Goal: Task Accomplishment & Management: Manage account settings

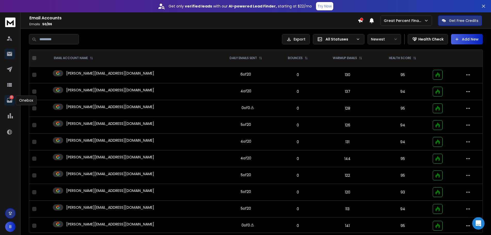
click at [10, 100] on icon at bounding box center [9, 100] width 6 height 6
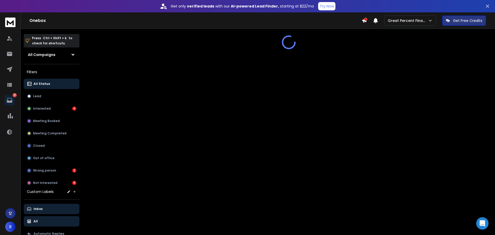
click at [35, 221] on p "All" at bounding box center [35, 221] width 4 height 4
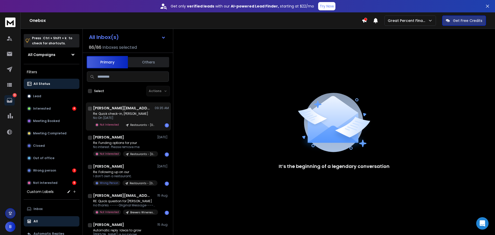
click at [127, 109] on h1 "[PERSON_NAME][EMAIL_ADDRESS][DOMAIN_NAME]" at bounding box center [121, 107] width 57 height 5
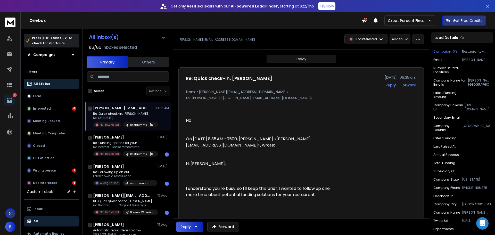
click at [414, 39] on button "button" at bounding box center [417, 39] width 11 height 10
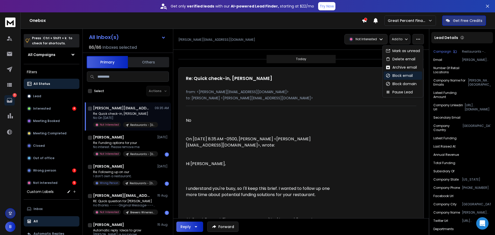
click at [393, 73] on div "Block email" at bounding box center [398, 75] width 27 height 5
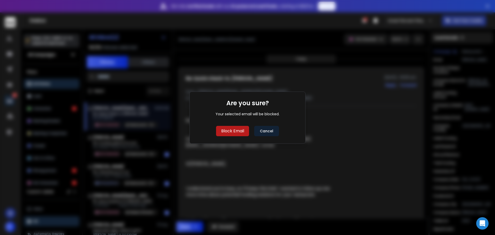
click at [231, 131] on button "Block Email" at bounding box center [232, 131] width 33 height 10
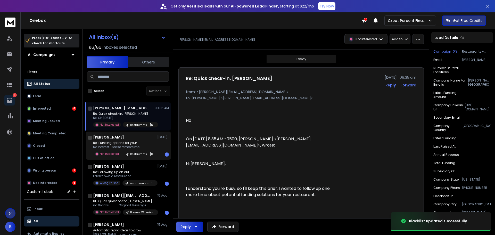
click at [118, 140] on div "[PERSON_NAME] [DATE] Re: Funding options for your No interest. Please remove me…" at bounding box center [131, 145] width 76 height 22
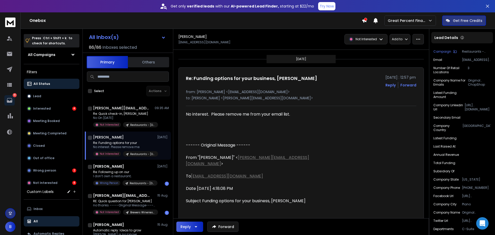
click at [419, 37] on icon "button" at bounding box center [418, 39] width 5 height 5
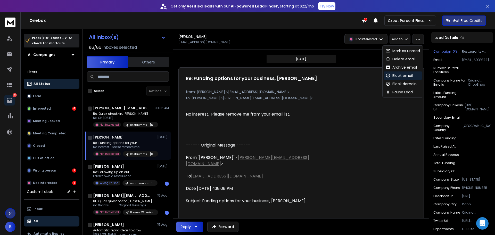
click at [394, 73] on div "Block email" at bounding box center [398, 75] width 27 height 5
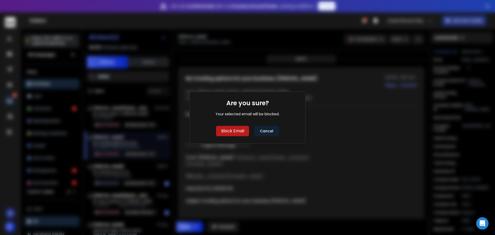
click at [234, 129] on button "Block Email" at bounding box center [232, 131] width 33 height 10
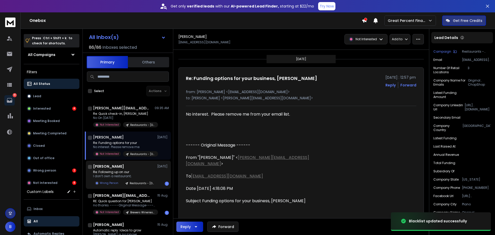
click at [115, 172] on p "Re: Following up on our" at bounding box center [124, 172] width 62 height 4
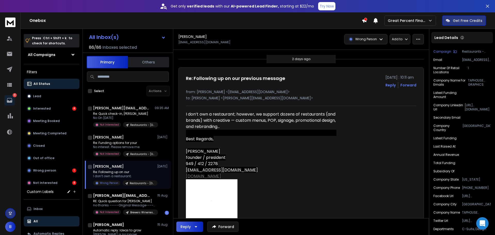
click at [417, 38] on icon "button" at bounding box center [418, 39] width 5 height 5
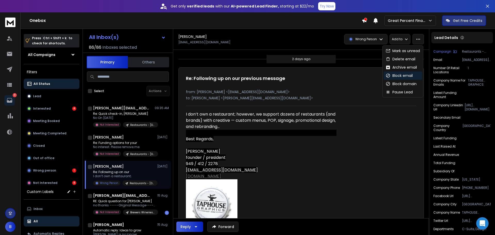
click at [400, 75] on div "Block email" at bounding box center [398, 75] width 27 height 5
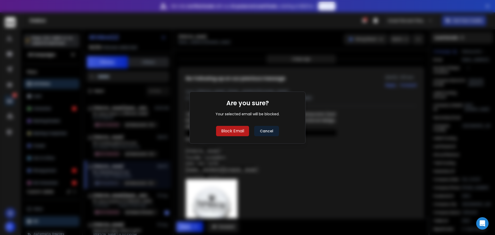
click at [241, 128] on button "Block Email" at bounding box center [232, 131] width 33 height 10
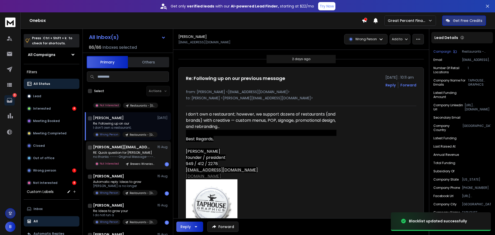
scroll to position [52, 0]
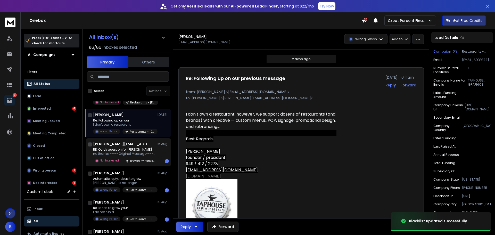
click at [124, 149] on p "RE: Quick question for [PERSON_NAME]" at bounding box center [124, 149] width 62 height 4
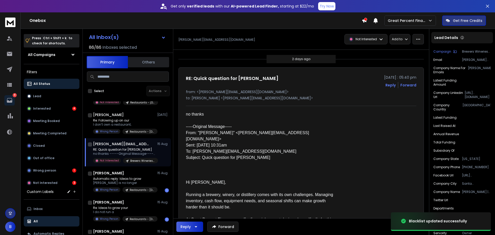
click at [417, 38] on icon "button" at bounding box center [418, 39] width 5 height 5
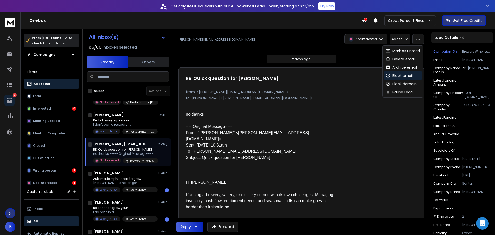
click at [394, 74] on div "Block email" at bounding box center [398, 75] width 27 height 5
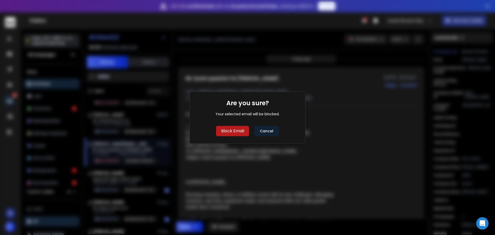
click at [237, 130] on button "Block Email" at bounding box center [232, 131] width 33 height 10
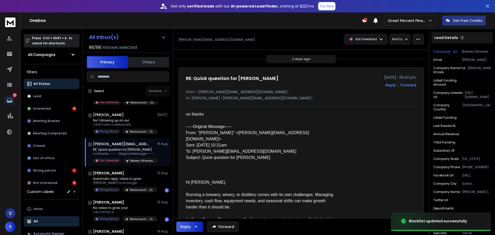
scroll to position [103, 0]
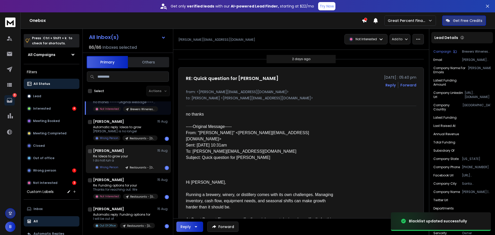
click at [125, 159] on p "I do not run a" at bounding box center [124, 160] width 62 height 4
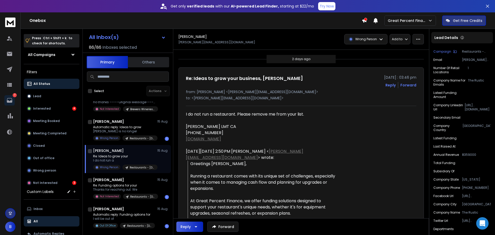
click at [420, 39] on button "button" at bounding box center [417, 39] width 11 height 10
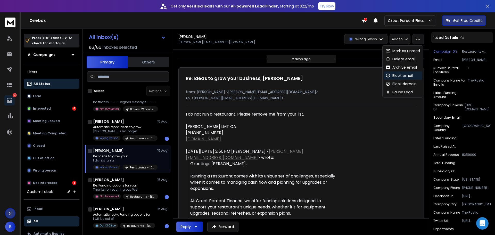
click at [397, 74] on div "Block email" at bounding box center [398, 75] width 27 height 5
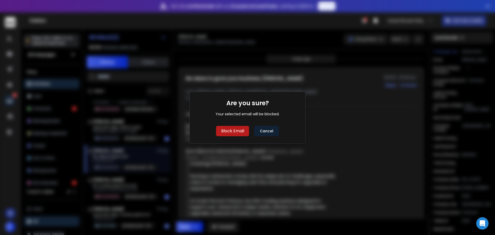
click at [226, 131] on button "Block Email" at bounding box center [232, 131] width 33 height 10
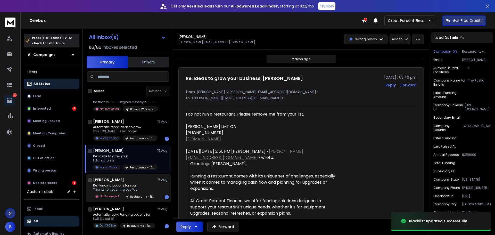
click at [117, 187] on p "Re: Funding options for your" at bounding box center [124, 185] width 62 height 4
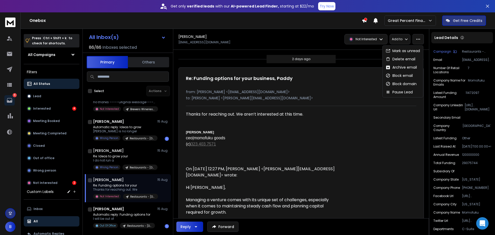
click at [417, 37] on icon "button" at bounding box center [418, 39] width 5 height 5
click at [398, 74] on div "Block email" at bounding box center [398, 75] width 27 height 5
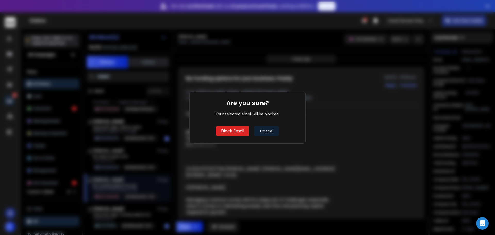
click at [269, 132] on button "Cancel" at bounding box center [266, 131] width 25 height 10
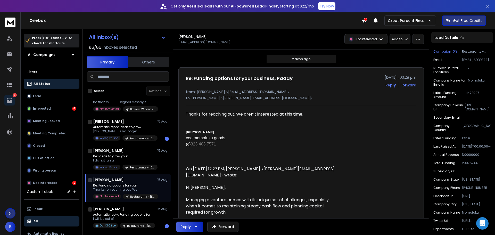
click at [418, 39] on icon "button" at bounding box center [418, 39] width 5 height 5
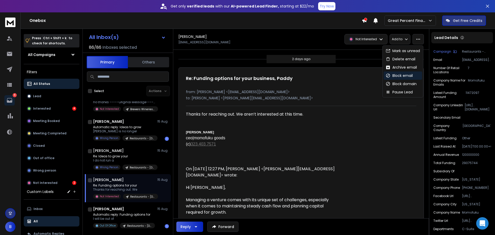
click at [396, 77] on div "Block email" at bounding box center [398, 75] width 27 height 5
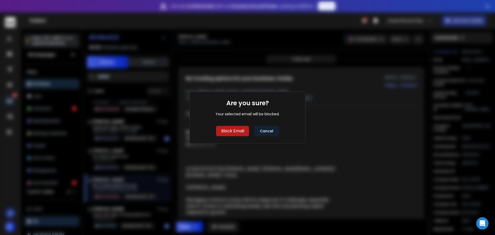
click at [234, 127] on button "Block Email" at bounding box center [232, 131] width 33 height 10
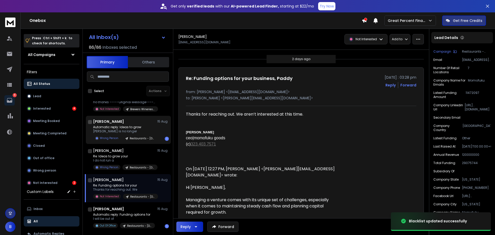
click at [129, 126] on p "Automatic reply: Ideas to grow" at bounding box center [124, 127] width 62 height 4
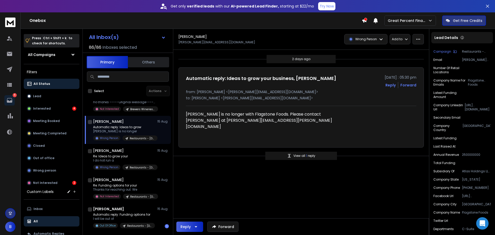
click at [418, 37] on icon "button" at bounding box center [418, 39] width 5 height 5
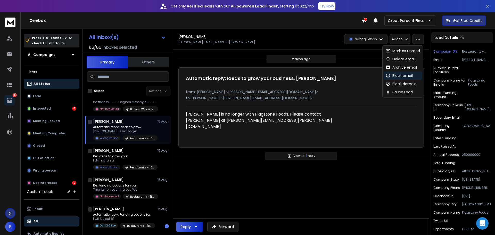
click at [397, 74] on div "Block email" at bounding box center [398, 75] width 27 height 5
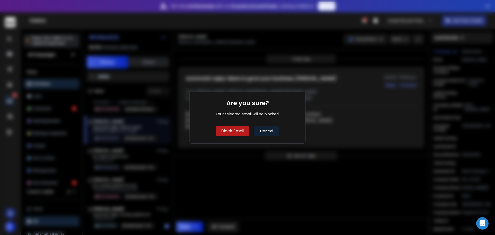
click at [239, 130] on button "Block Email" at bounding box center [232, 131] width 33 height 10
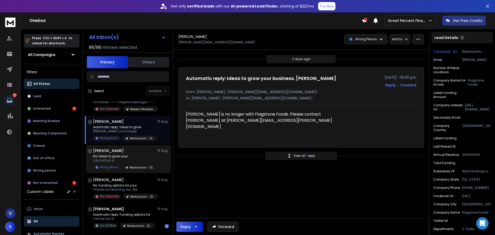
click at [120, 152] on h1 "[PERSON_NAME]" at bounding box center [108, 150] width 31 height 5
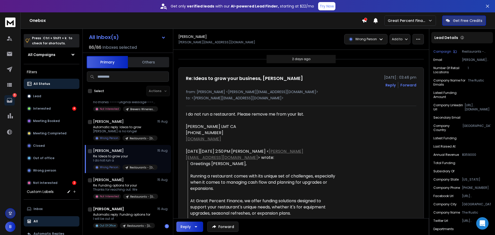
click at [417, 41] on icon "button" at bounding box center [418, 39] width 5 height 5
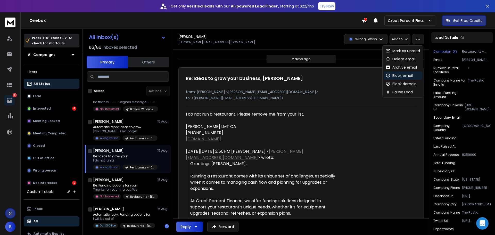
click at [401, 74] on div "Block email" at bounding box center [398, 75] width 27 height 5
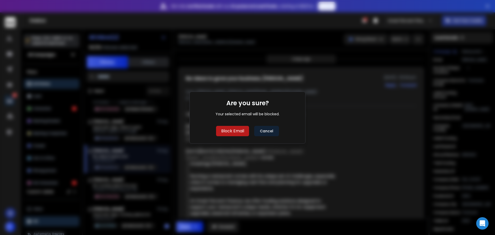
click at [223, 129] on button "Block Email" at bounding box center [232, 131] width 33 height 10
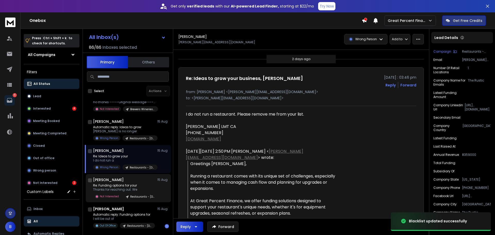
click at [131, 190] on p "Thanks for reaching out. We" at bounding box center [124, 189] width 62 height 4
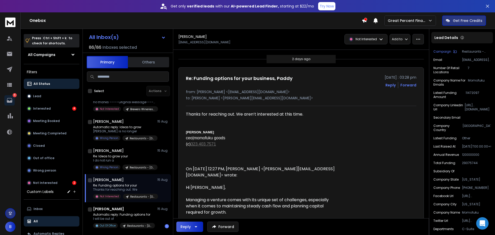
click at [419, 41] on icon "button" at bounding box center [418, 39] width 5 height 5
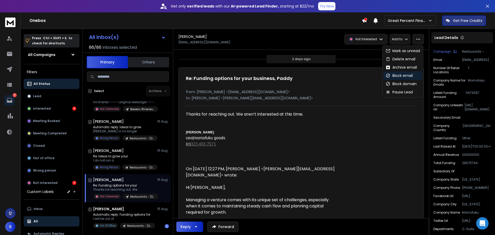
click at [406, 75] on div "Block email" at bounding box center [398, 75] width 27 height 5
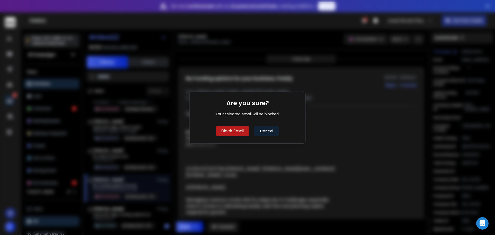
click at [229, 133] on button "Block Email" at bounding box center [232, 131] width 33 height 10
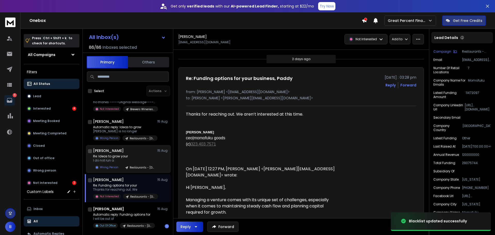
scroll to position [180, 0]
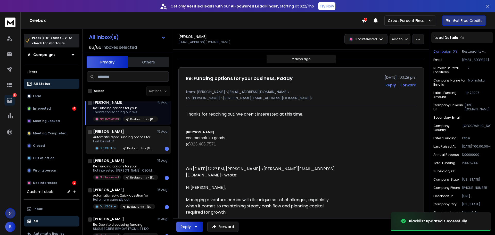
click at [126, 135] on div "[PERSON_NAME] [DATE] Automatic reply: Funding options for I will be out of Out …" at bounding box center [131, 140] width 76 height 22
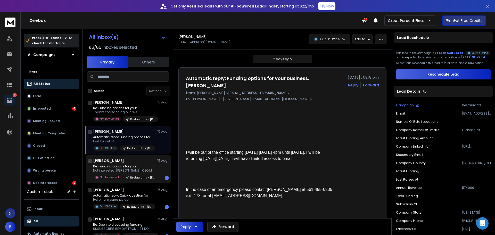
scroll to position [232, 0]
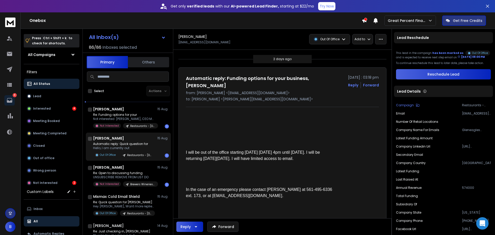
click at [135, 141] on div "[PERSON_NAME] [DATE] Automatic reply: Quick question for Hello, I am currently …" at bounding box center [131, 147] width 76 height 22
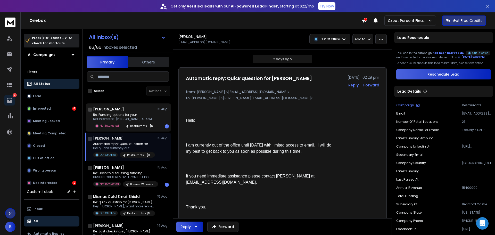
click at [135, 113] on p "Re: Funding options for your" at bounding box center [124, 115] width 62 height 4
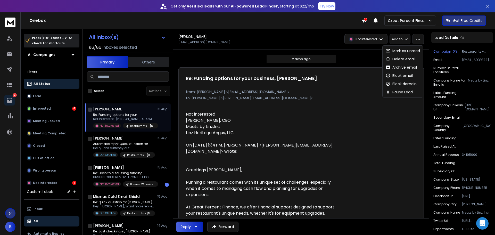
click at [418, 37] on icon "button" at bounding box center [418, 39] width 5 height 5
click at [401, 73] on div "Block email" at bounding box center [398, 75] width 27 height 5
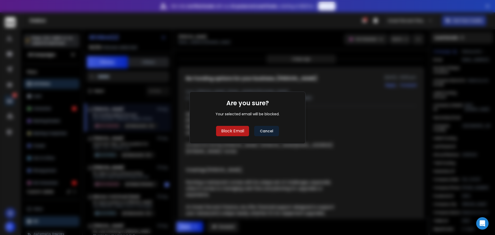
click at [229, 132] on button "Block Email" at bounding box center [232, 131] width 33 height 10
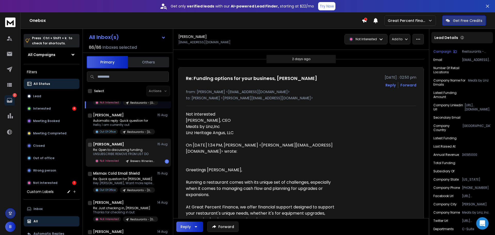
scroll to position [258, 0]
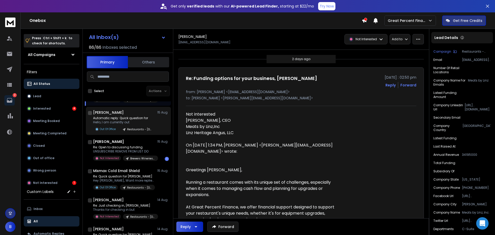
click at [139, 121] on p "Hello, I am currently out" at bounding box center [124, 122] width 62 height 4
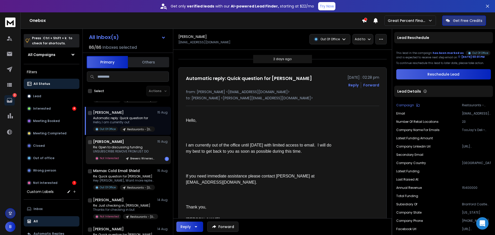
click at [128, 147] on p "Re: Open to discussing funding" at bounding box center [124, 147] width 62 height 4
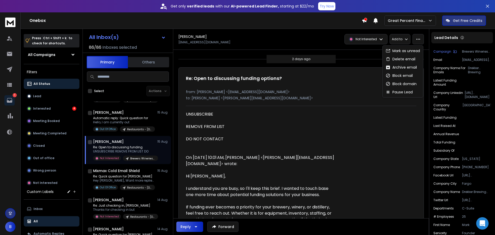
click at [420, 39] on button "button" at bounding box center [417, 39] width 11 height 10
click at [407, 75] on div "Block email" at bounding box center [398, 75] width 27 height 5
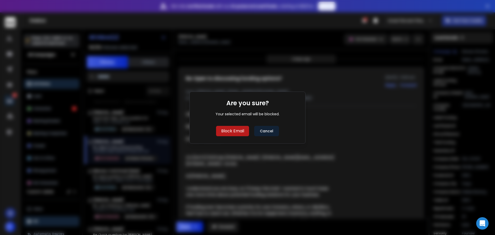
click at [238, 131] on button "Block Email" at bounding box center [232, 131] width 33 height 10
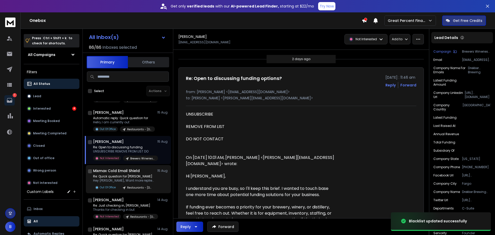
click at [116, 176] on p "Re: Quick question for [PERSON_NAME]" at bounding box center [124, 176] width 62 height 4
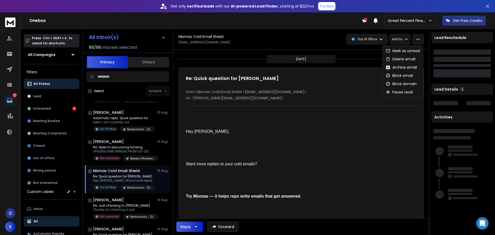
click at [417, 37] on icon "button" at bounding box center [418, 39] width 5 height 5
click at [395, 73] on div "Block email" at bounding box center [398, 75] width 27 height 5
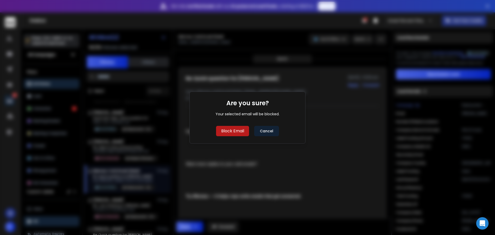
click at [230, 131] on button "Block Email" at bounding box center [232, 131] width 33 height 10
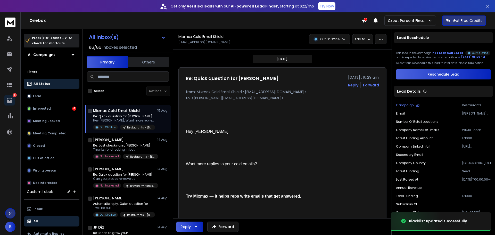
scroll to position [335, 0]
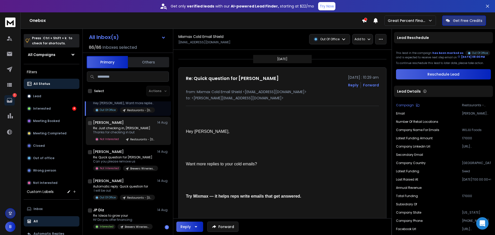
click at [141, 127] on p "Re: Just checking in, [PERSON_NAME]" at bounding box center [124, 128] width 62 height 4
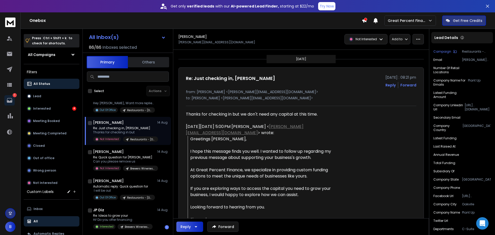
click at [418, 39] on icon "button" at bounding box center [418, 39] width 5 height 5
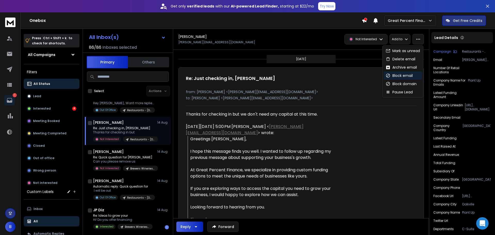
click at [397, 72] on div "Block email" at bounding box center [402, 75] width 38 height 8
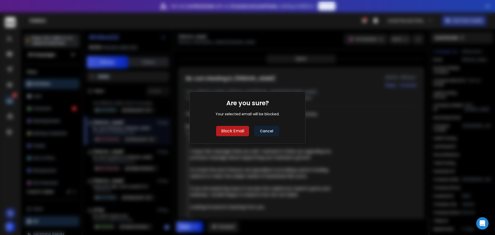
click at [235, 129] on button "Block Email" at bounding box center [232, 131] width 33 height 10
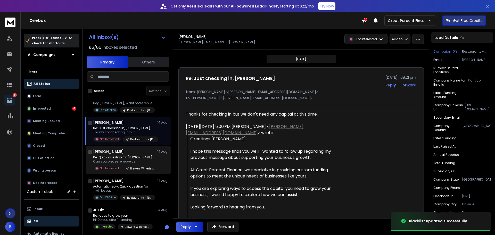
click at [130, 157] on p "Re: Quick question for [PERSON_NAME]" at bounding box center [124, 157] width 62 height 4
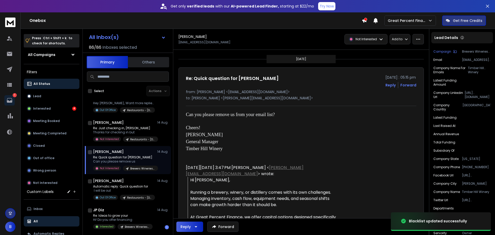
click at [417, 38] on icon "button" at bounding box center [418, 39] width 5 height 5
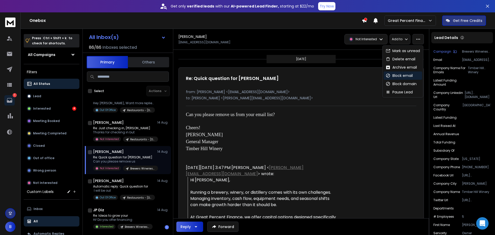
click at [401, 71] on div "Block email" at bounding box center [402, 75] width 38 height 8
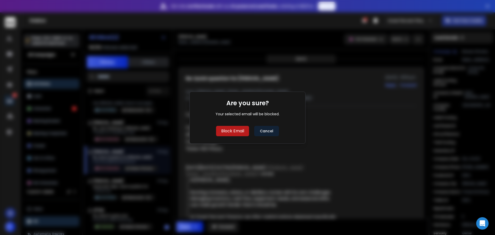
click at [230, 133] on button "Block Email" at bounding box center [232, 131] width 33 height 10
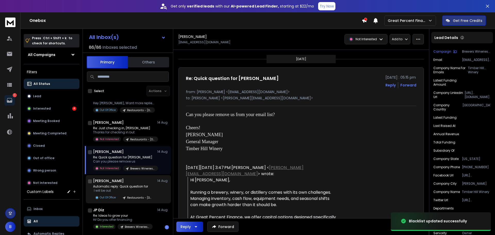
click at [141, 182] on div "[PERSON_NAME] [DATE]" at bounding box center [131, 180] width 76 height 5
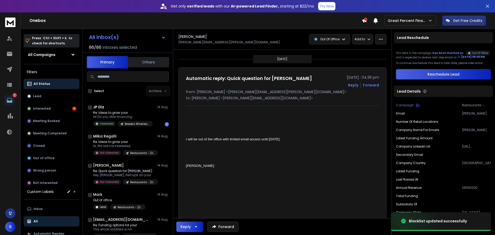
scroll to position [438, 0]
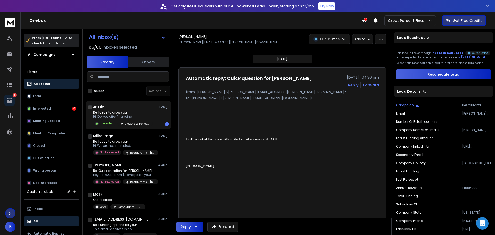
click at [130, 112] on p "Re: Ideas to grow your" at bounding box center [123, 112] width 60 height 4
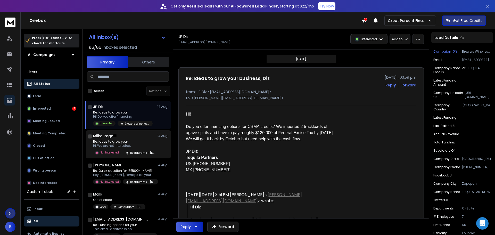
click at [132, 136] on div "Milka Regalli [DATE]" at bounding box center [131, 135] width 76 height 5
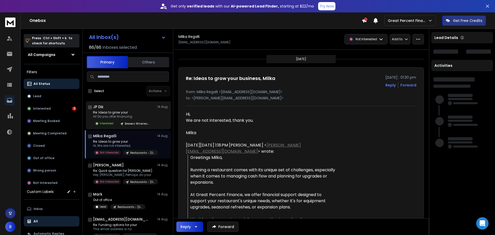
click at [143, 113] on p "Re: Ideas to grow your" at bounding box center [123, 112] width 60 height 4
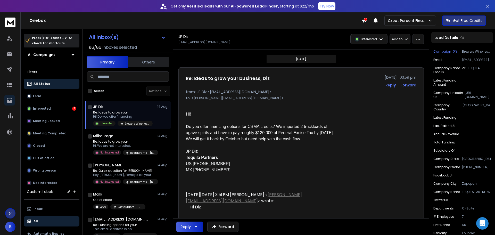
click at [417, 37] on icon "button" at bounding box center [418, 39] width 5 height 5
click at [402, 52] on div "Mark as unread" at bounding box center [402, 50] width 34 height 5
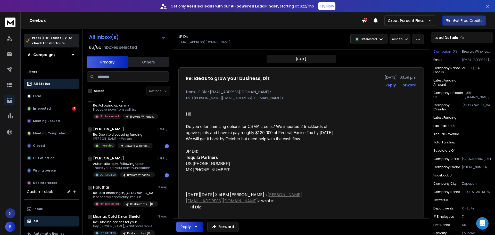
scroll to position [773, 0]
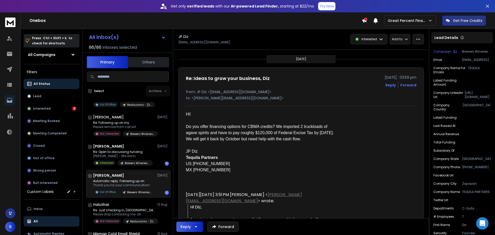
click at [125, 183] on p "Thank you for your communication!" at bounding box center [124, 185] width 62 height 4
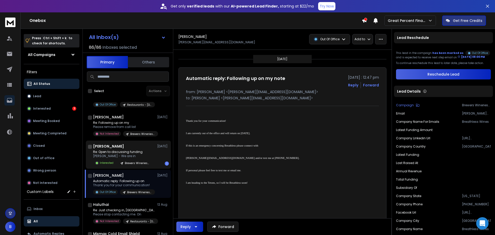
click at [128, 154] on p "[PERSON_NAME] - We are in" at bounding box center [123, 156] width 60 height 4
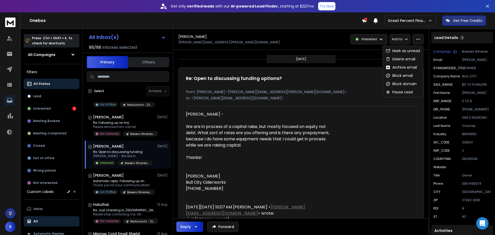
click at [422, 38] on button "button" at bounding box center [417, 39] width 11 height 10
click at [399, 50] on div "Mark as unread" at bounding box center [402, 50] width 34 height 5
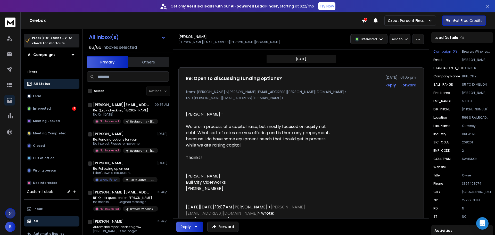
scroll to position [0, 0]
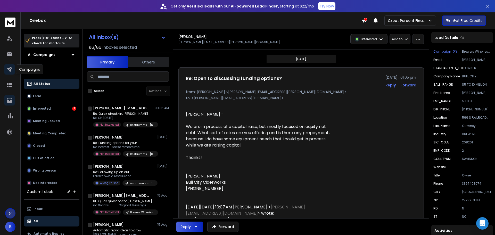
click at [11, 67] on icon at bounding box center [9, 69] width 6 height 6
